Goal: Transaction & Acquisition: Subscribe to service/newsletter

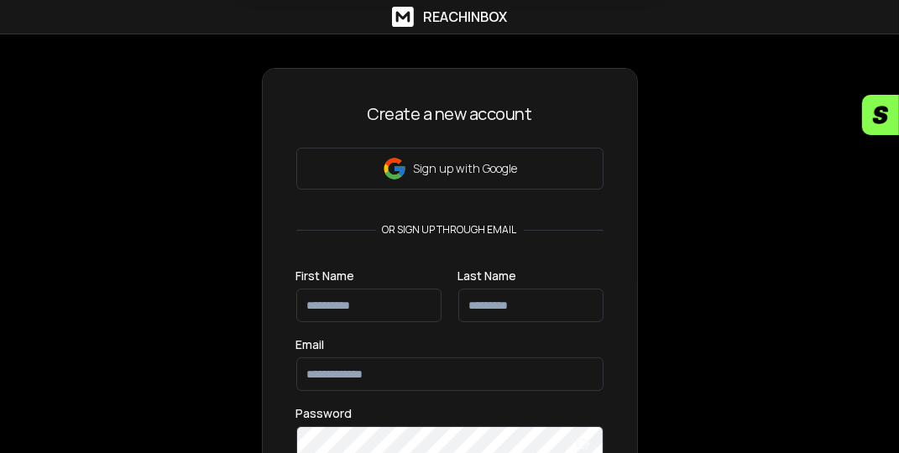
click at [603, 107] on button "Enable" at bounding box center [596, 108] width 88 height 42
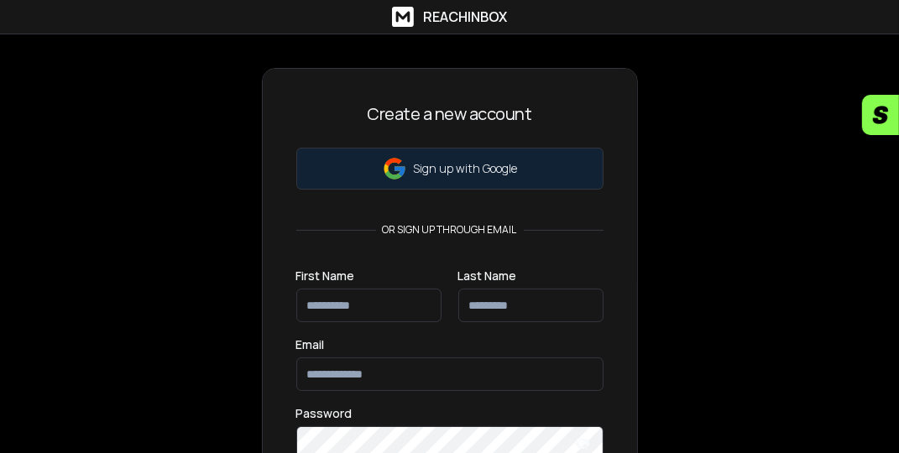
click at [471, 169] on p "Sign up with Google" at bounding box center [466, 168] width 104 height 17
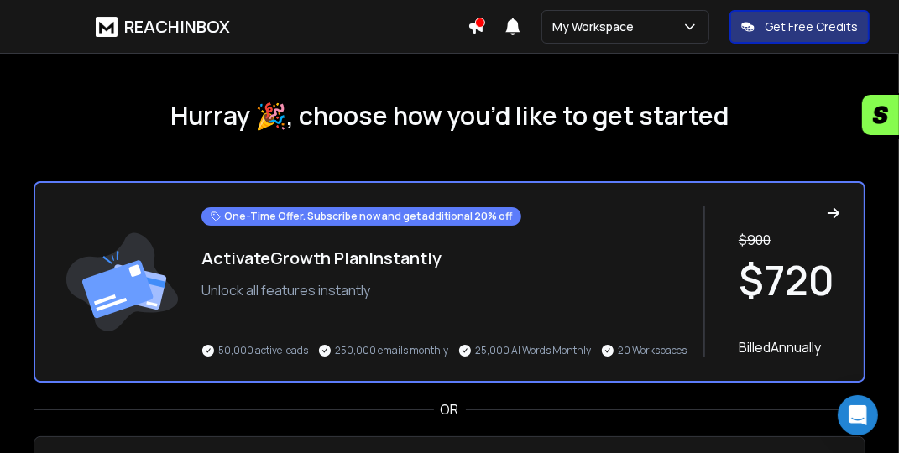
click at [755, 275] on h1 "$ 720" at bounding box center [790, 280] width 102 height 40
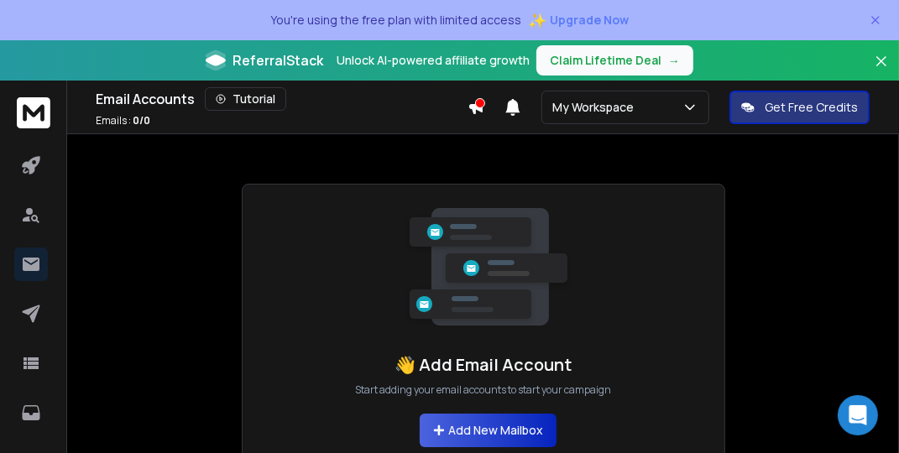
click at [626, 59] on button "Claim Lifetime Deal →" at bounding box center [615, 60] width 157 height 30
click at [27, 167] on icon at bounding box center [31, 165] width 18 height 18
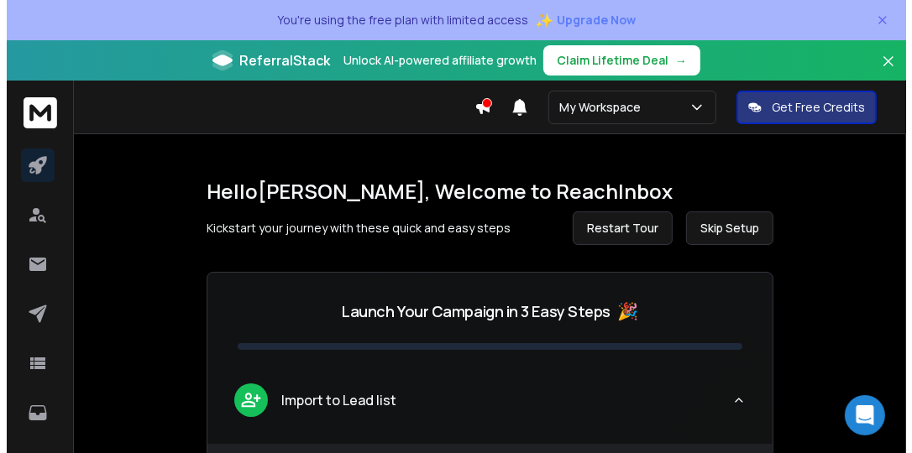
scroll to position [112, 0]
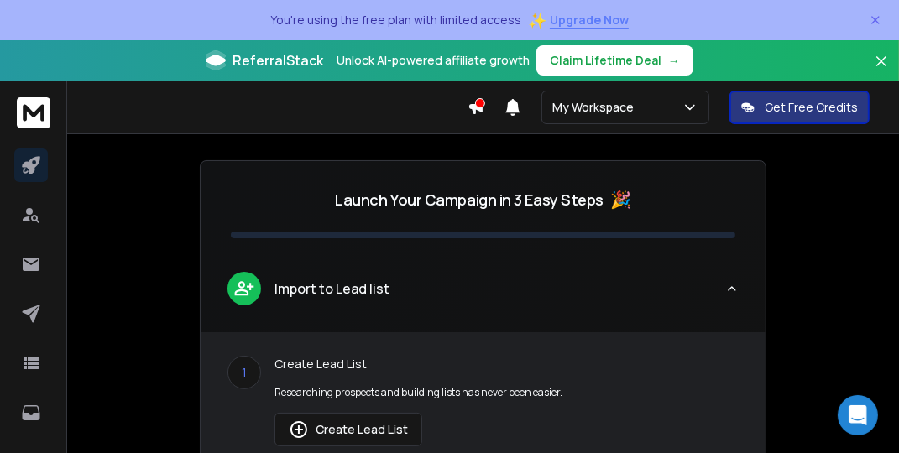
click at [580, 12] on span "Upgrade Now" at bounding box center [589, 20] width 79 height 17
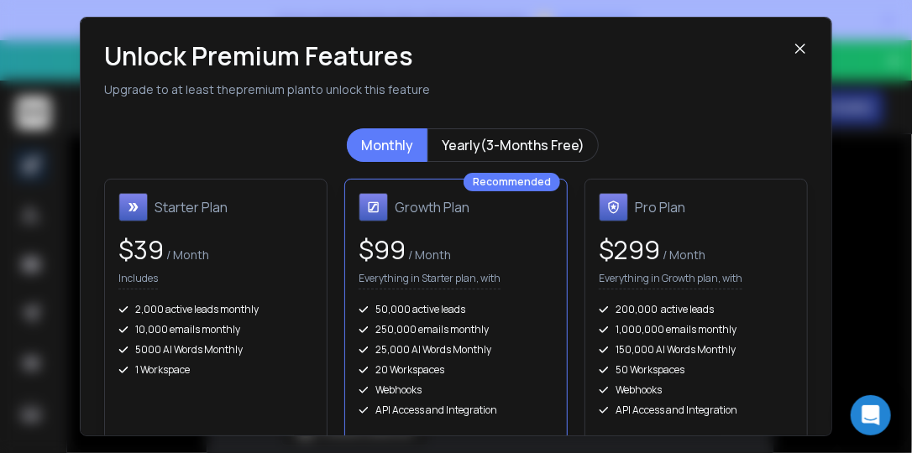
scroll to position [88, 0]
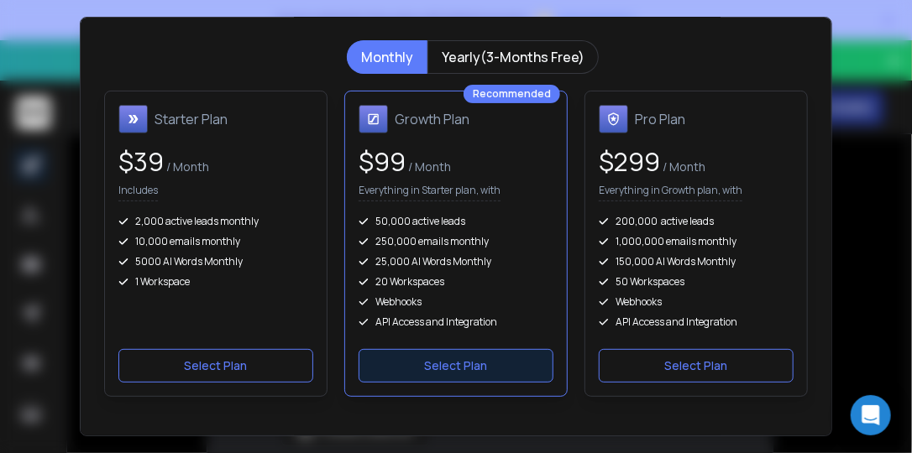
click at [450, 369] on button "Select Plan" at bounding box center [456, 366] width 195 height 34
